Goal: Task Accomplishment & Management: Use online tool/utility

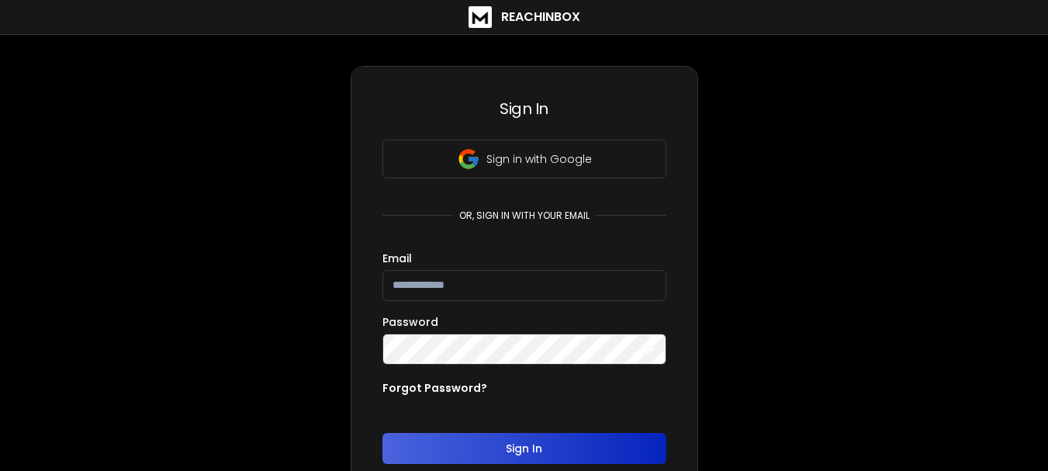
click at [576, 450] on button "Sign In" at bounding box center [524, 448] width 284 height 31
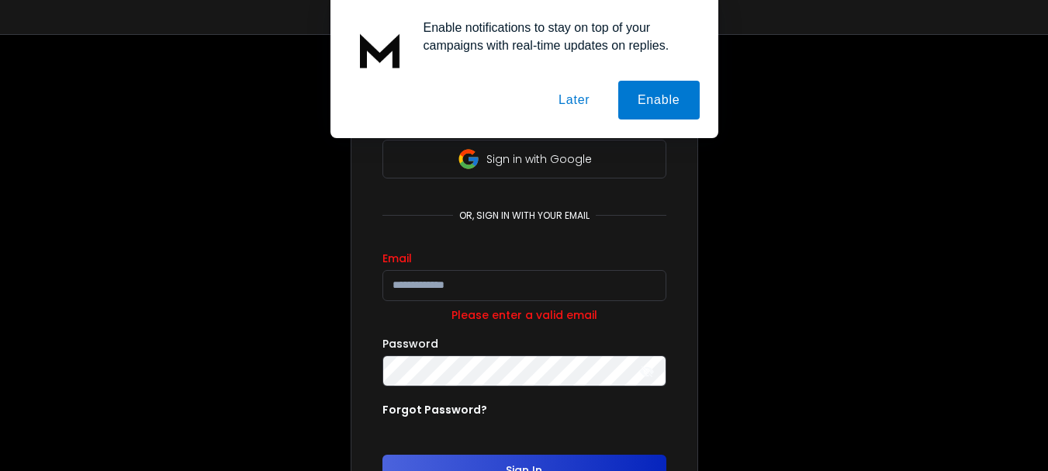
click at [511, 292] on input "email" at bounding box center [524, 285] width 284 height 31
type input "**********"
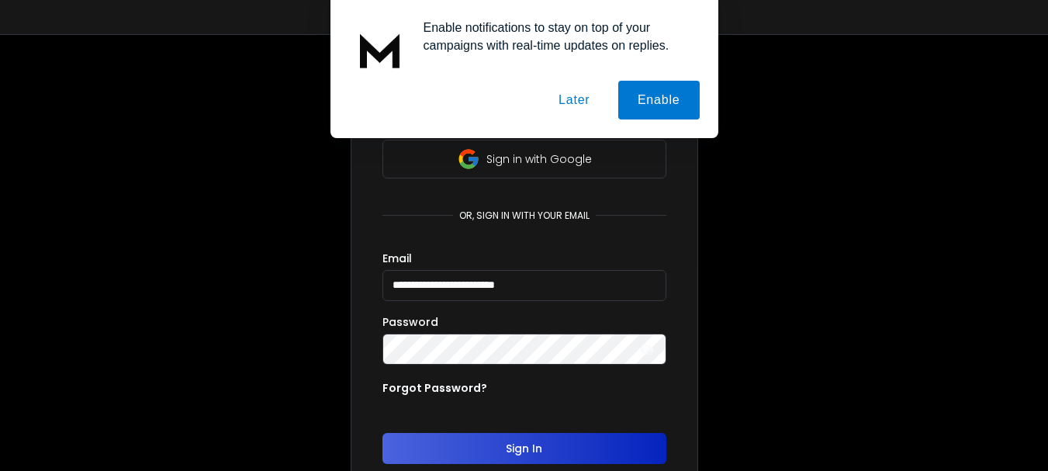
click at [598, 105] on button "Later" at bounding box center [574, 100] width 70 height 39
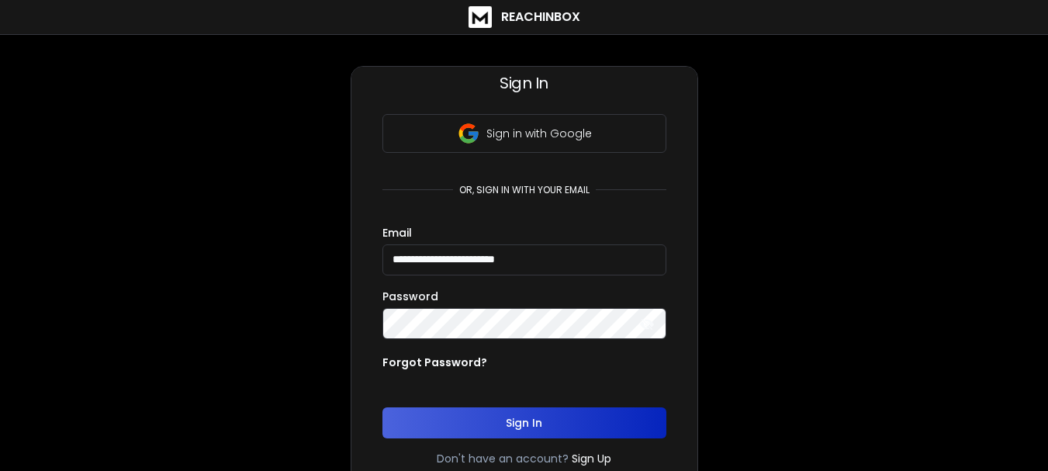
scroll to position [36, 0]
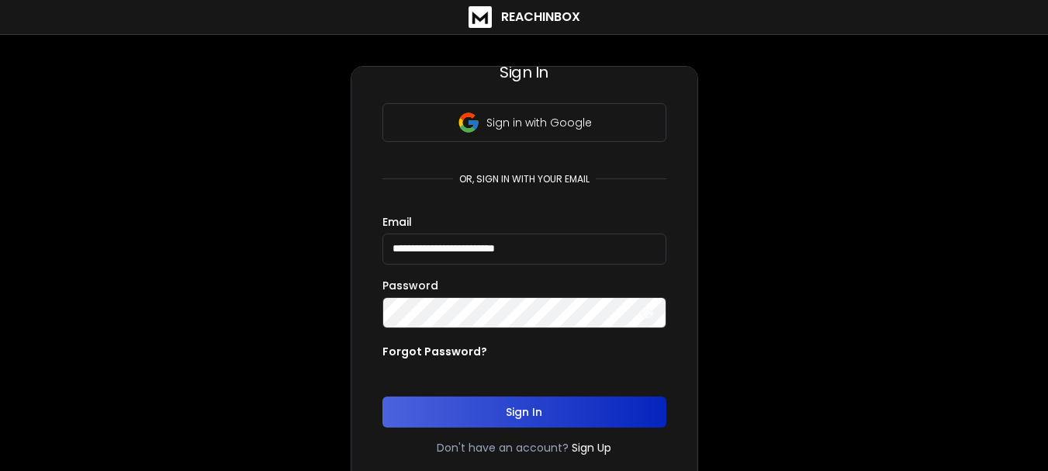
click at [566, 415] on button "Sign In" at bounding box center [524, 411] width 284 height 31
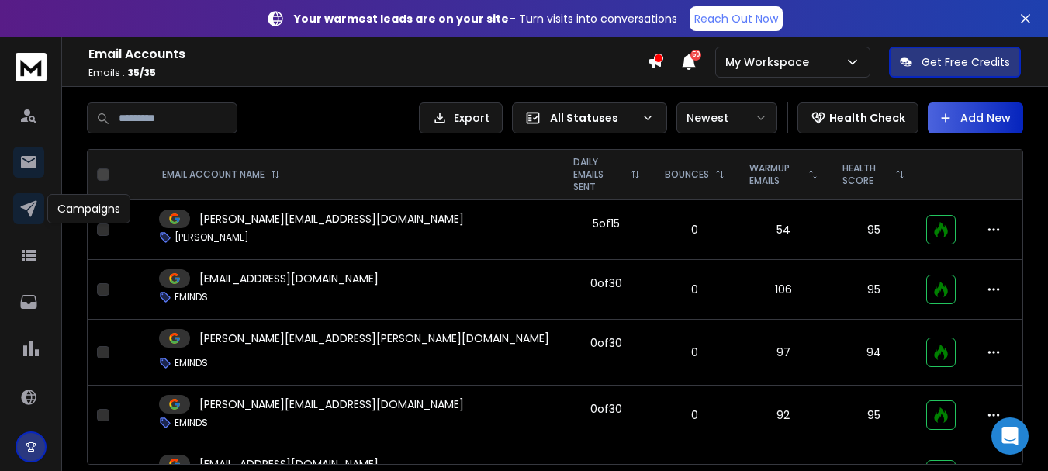
click at [38, 210] on link at bounding box center [28, 208] width 31 height 31
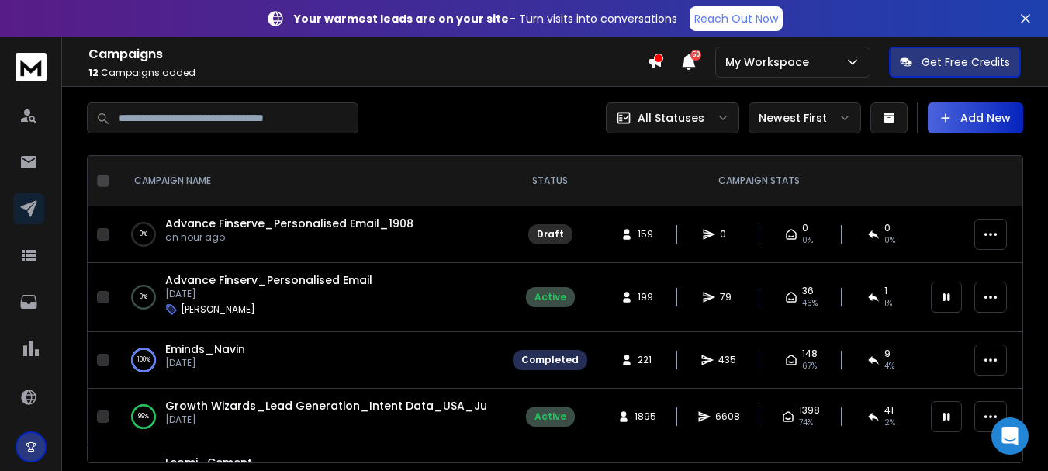
click at [264, 233] on p "an hour ago" at bounding box center [289, 237] width 248 height 12
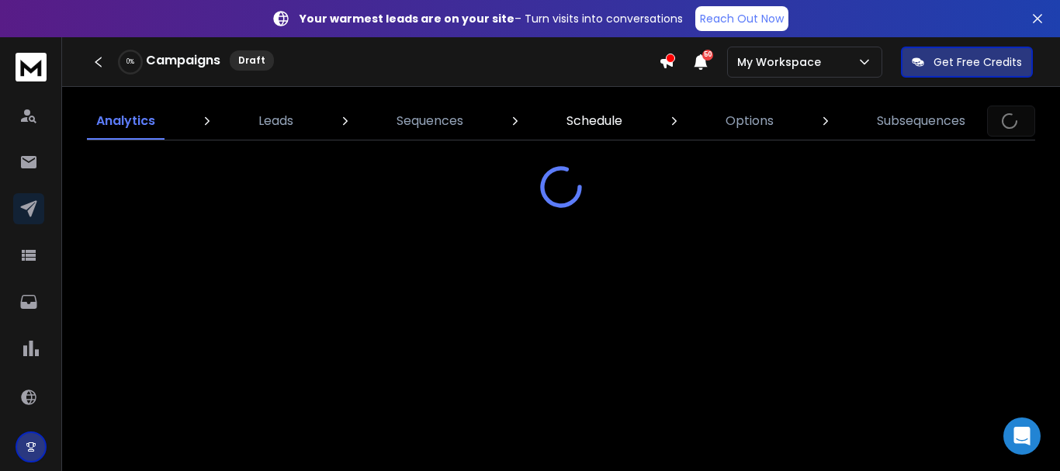
click at [562, 128] on link "Schedule" at bounding box center [594, 120] width 74 height 37
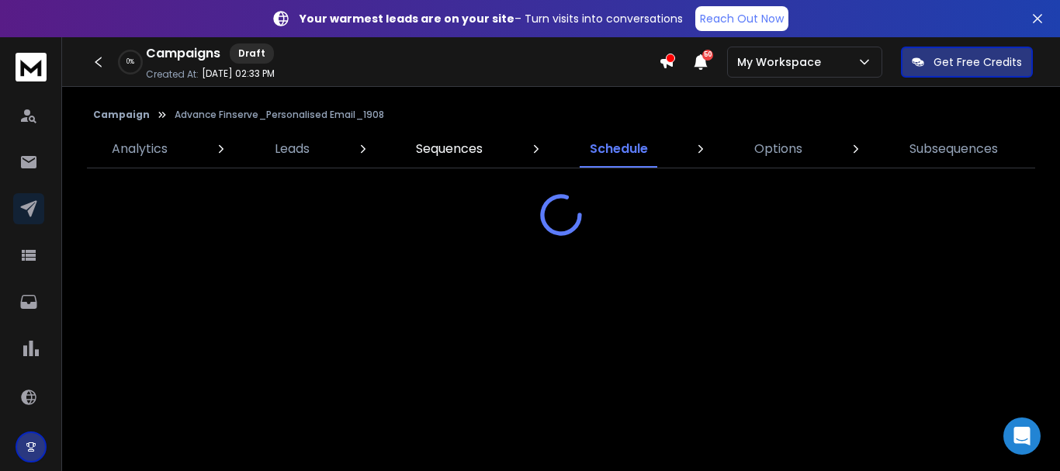
click at [468, 148] on p "Sequences" at bounding box center [449, 149] width 67 height 19
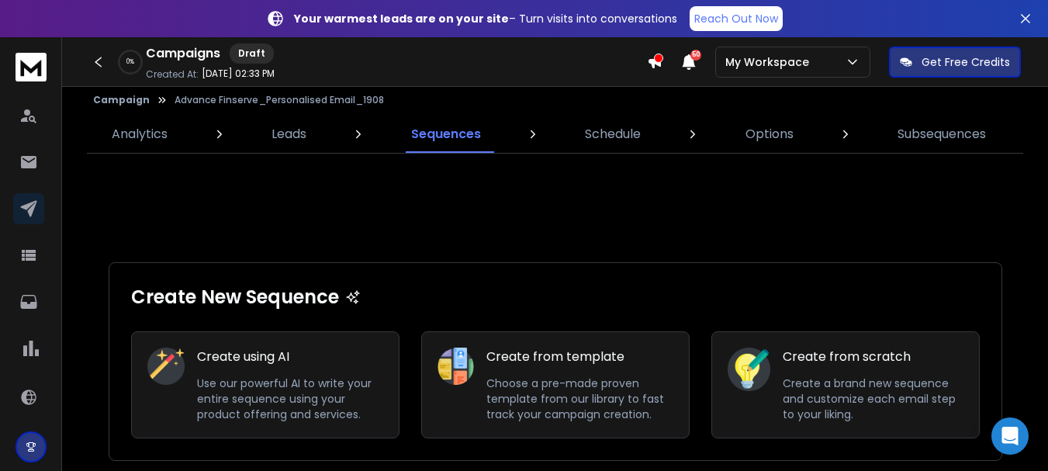
scroll to position [26, 0]
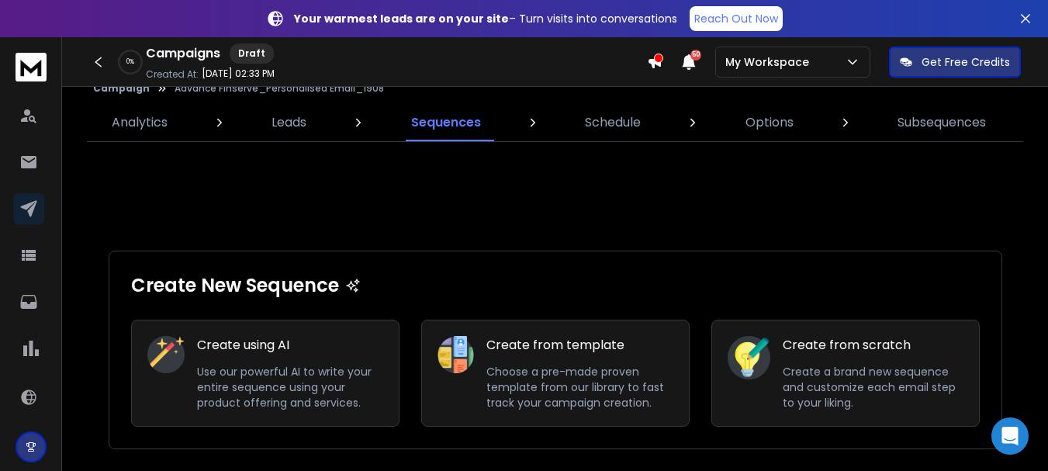
click at [805, 380] on p "Create a brand new sequence and customize each email step to your liking." at bounding box center [873, 387] width 180 height 47
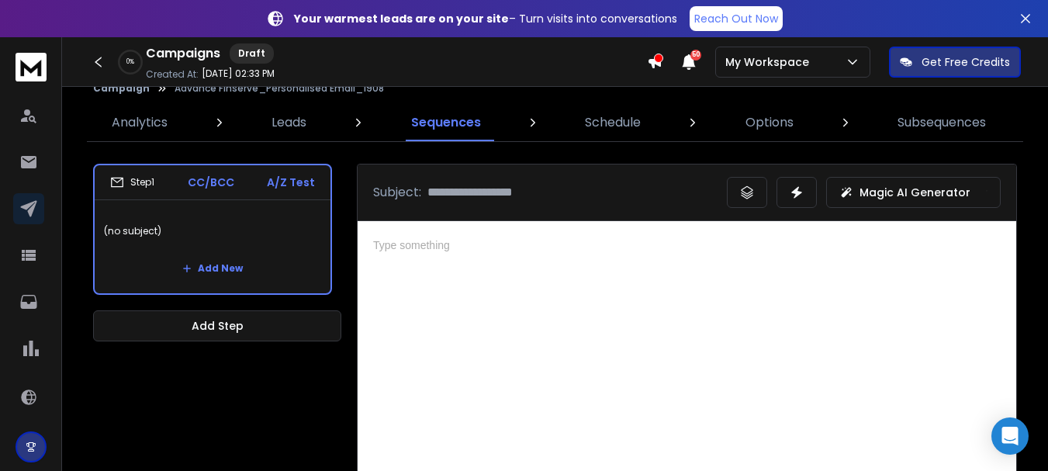
click at [447, 252] on div at bounding box center [686, 245] width 627 height 17
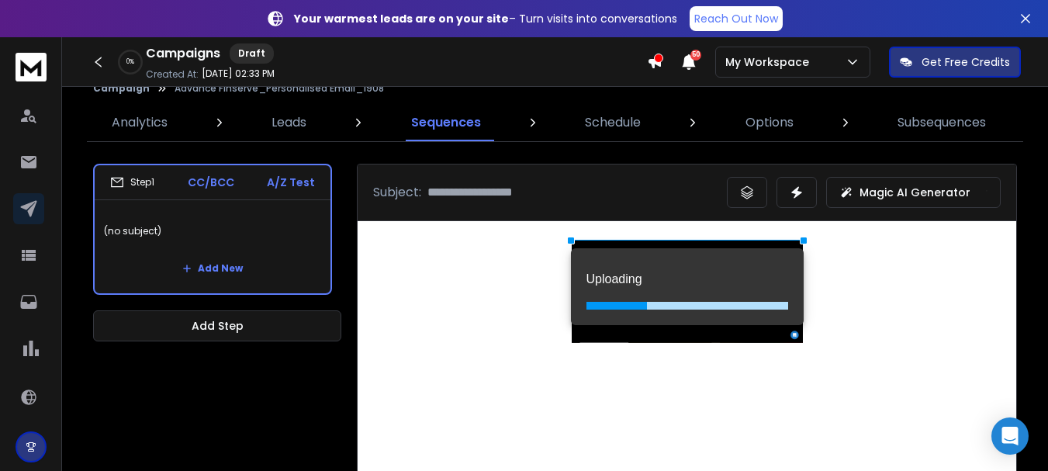
scroll to position [30, 0]
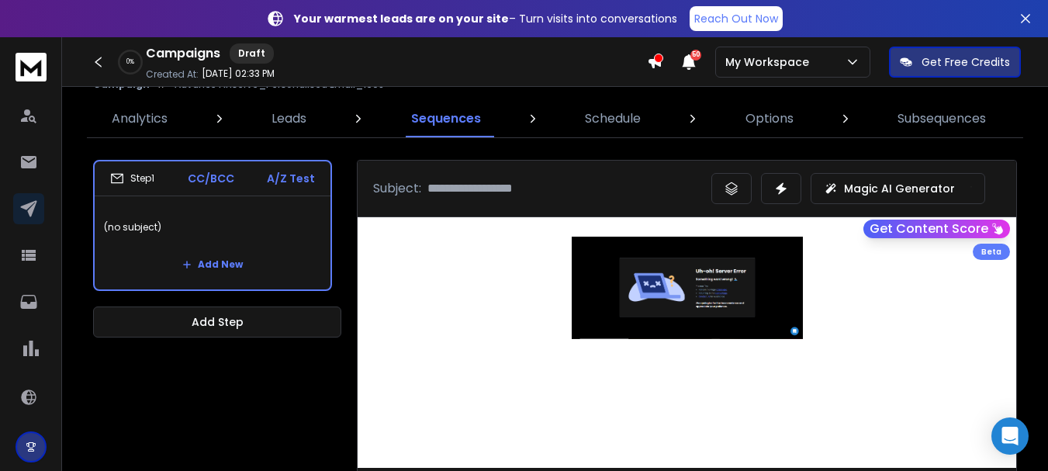
click at [691, 306] on img at bounding box center [687, 288] width 233 height 102
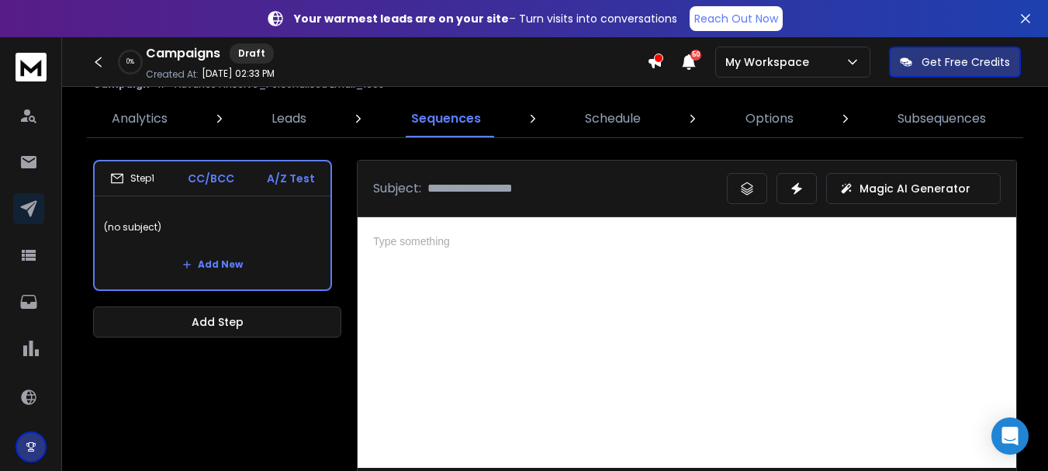
click at [486, 295] on div at bounding box center [687, 342] width 659 height 251
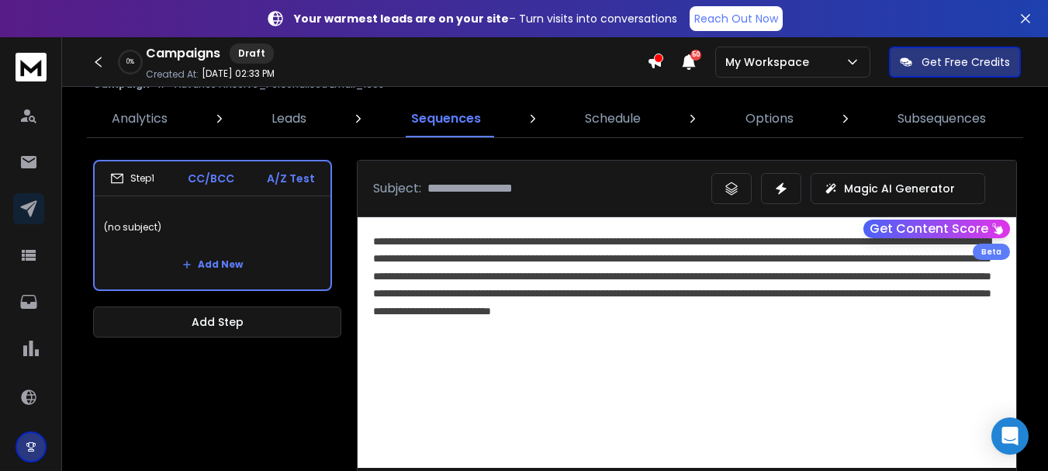
click at [377, 244] on div "**********" at bounding box center [686, 285] width 627 height 104
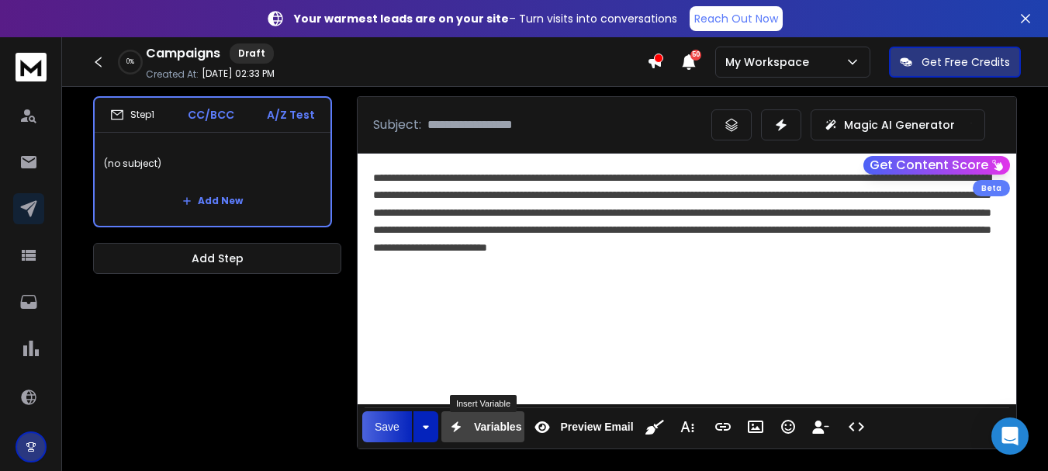
click at [475, 430] on span "Variables" at bounding box center [498, 426] width 54 height 13
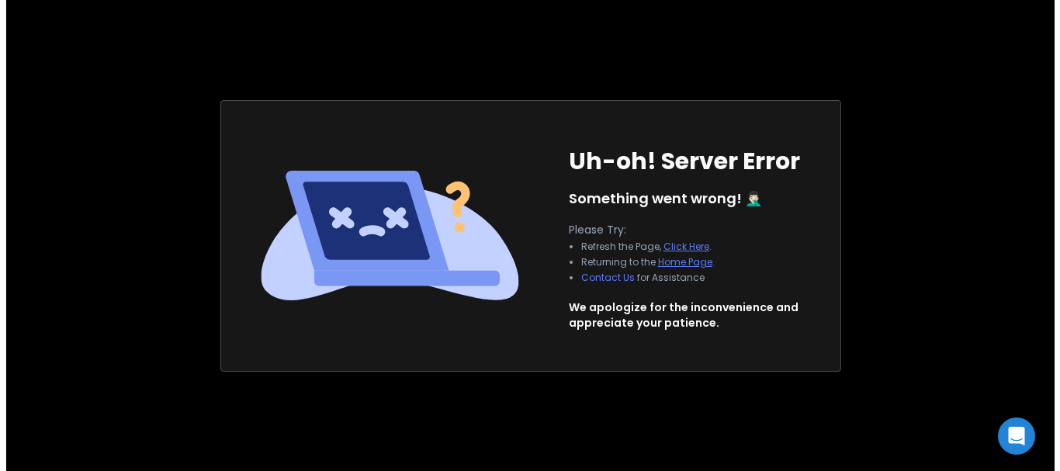
scroll to position [0, 0]
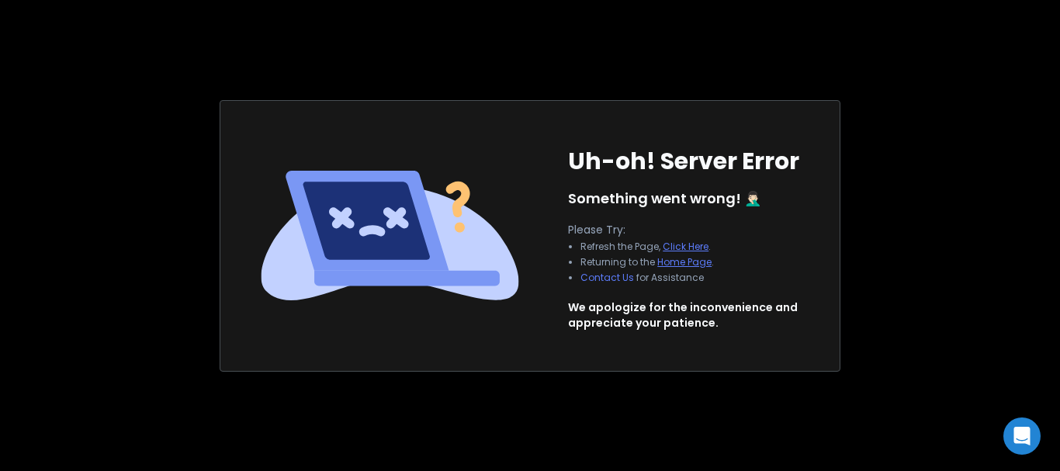
click at [418, 455] on div "Uh-oh! Server Error Something went wrong! 🤦🏻‍♂️ Please Try: Refresh the Page, C…" at bounding box center [530, 235] width 1060 height 471
